Goal: Task Accomplishment & Management: Manage account settings

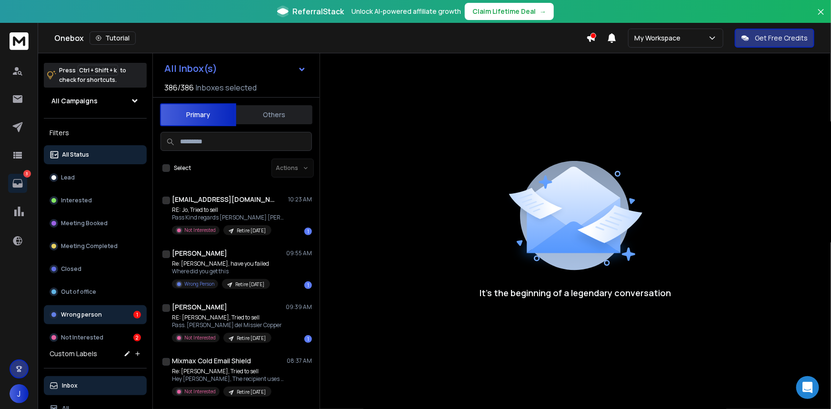
click at [90, 314] on p "Wrong person" at bounding box center [81, 315] width 41 height 8
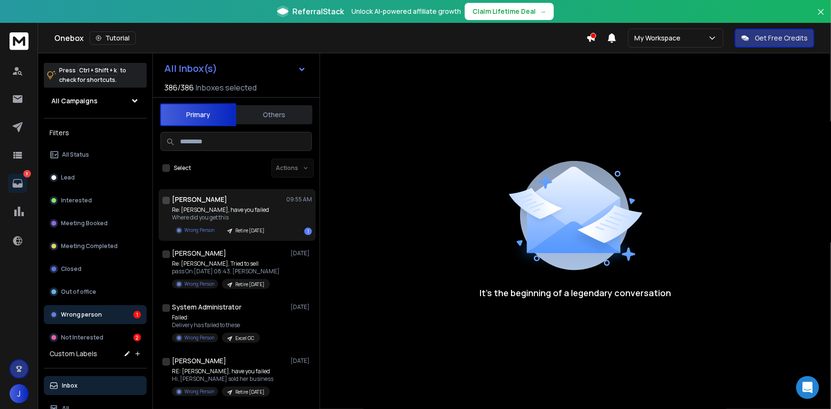
click at [240, 214] on p "Where did you get this" at bounding box center [221, 218] width 98 height 8
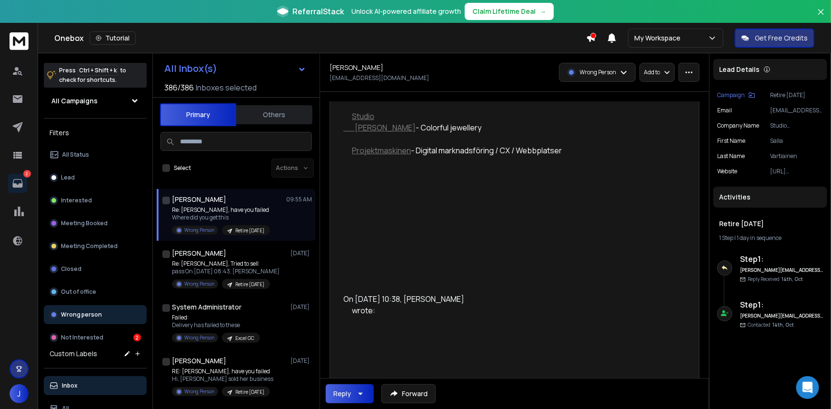
scroll to position [202, 0]
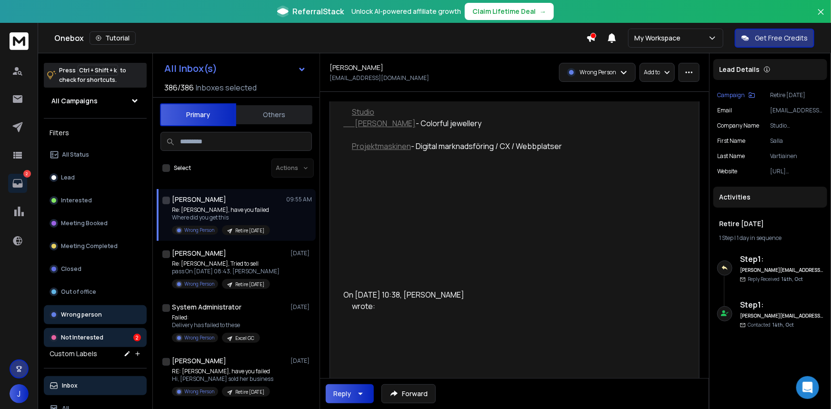
click at [83, 334] on p "Not Interested" at bounding box center [82, 338] width 42 height 8
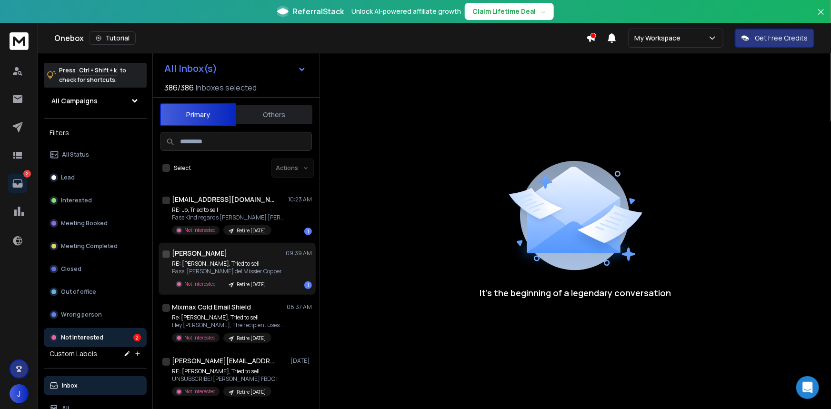
click at [270, 272] on div "RE: [PERSON_NAME], Tried to sell Pass. [PERSON_NAME] del Missier Copper Not Int…" at bounding box center [242, 274] width 140 height 29
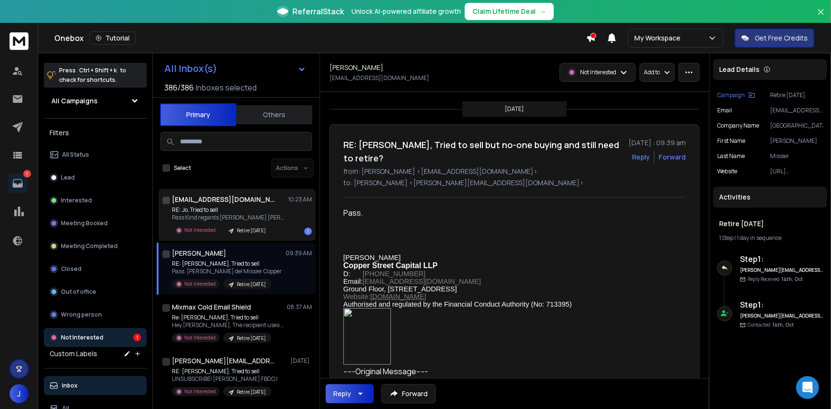
click at [244, 208] on p "RE: Jo, Tried to sell" at bounding box center [229, 210] width 114 height 8
